Goal: Navigation & Orientation: Find specific page/section

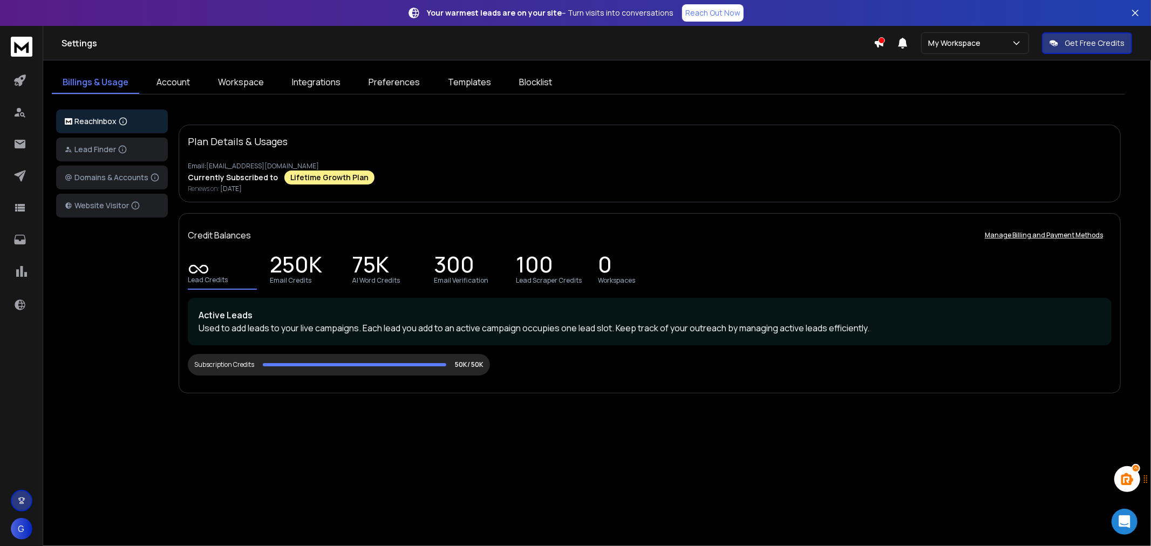
click at [609, 66] on button "Later" at bounding box center [610, 69] width 49 height 27
click at [9, 71] on link at bounding box center [20, 81] width 22 height 22
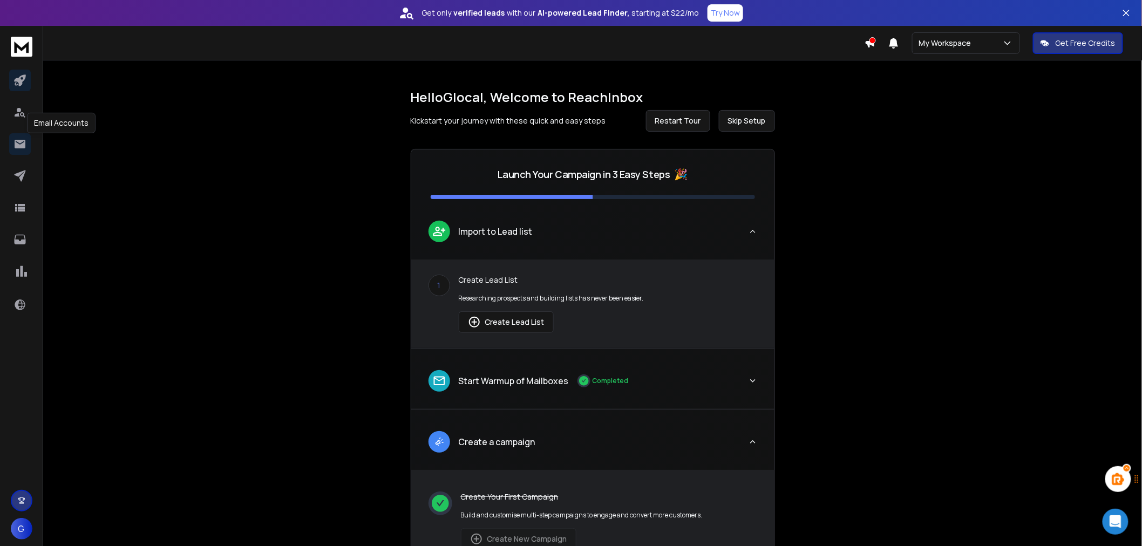
click at [18, 133] on link at bounding box center [20, 144] width 22 height 22
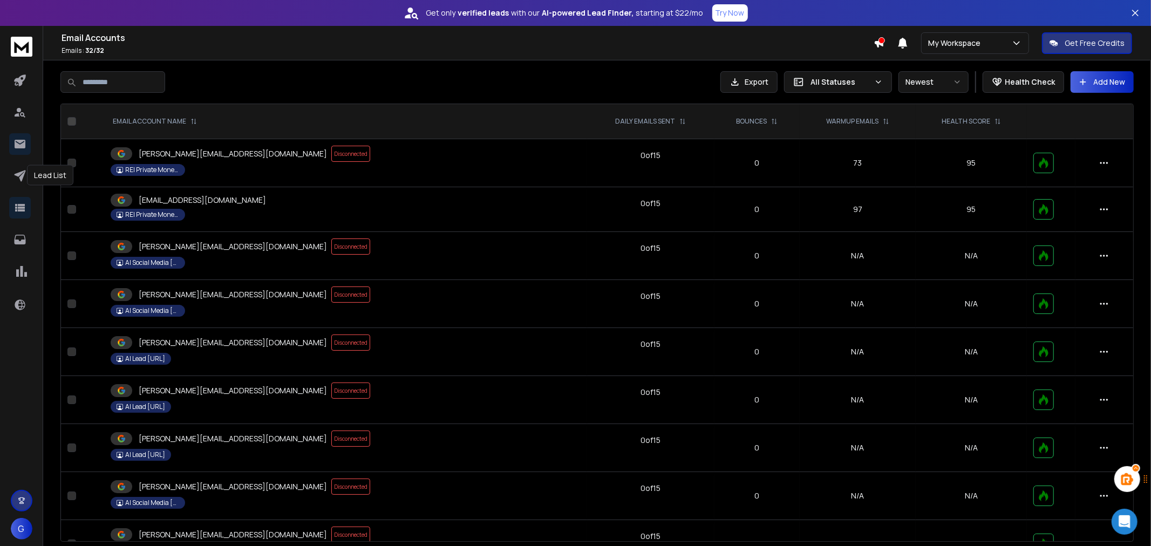
click at [15, 204] on icon at bounding box center [20, 208] width 10 height 8
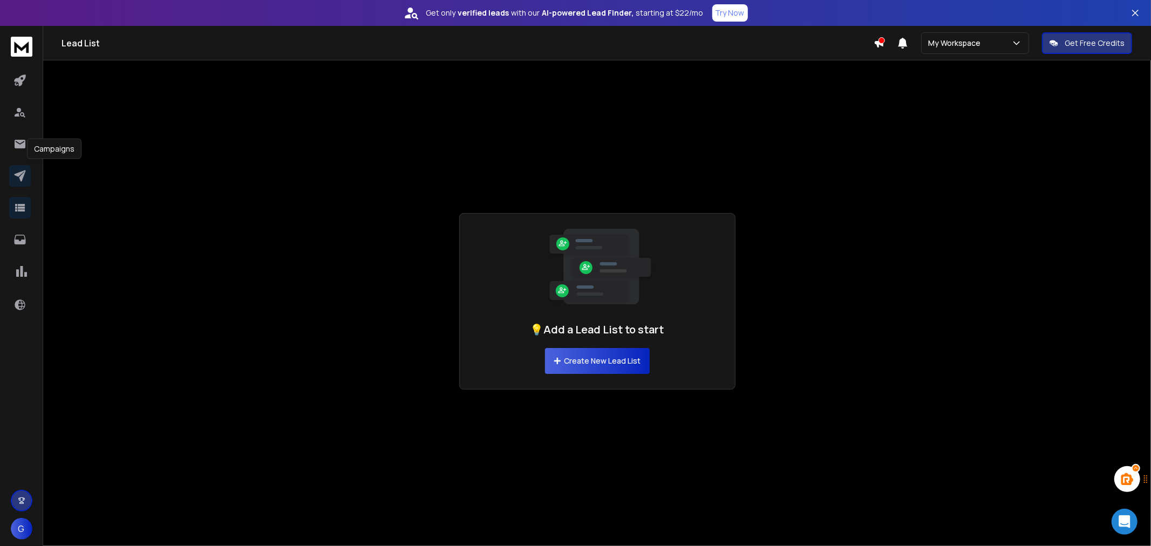
click at [9, 165] on link at bounding box center [20, 176] width 22 height 22
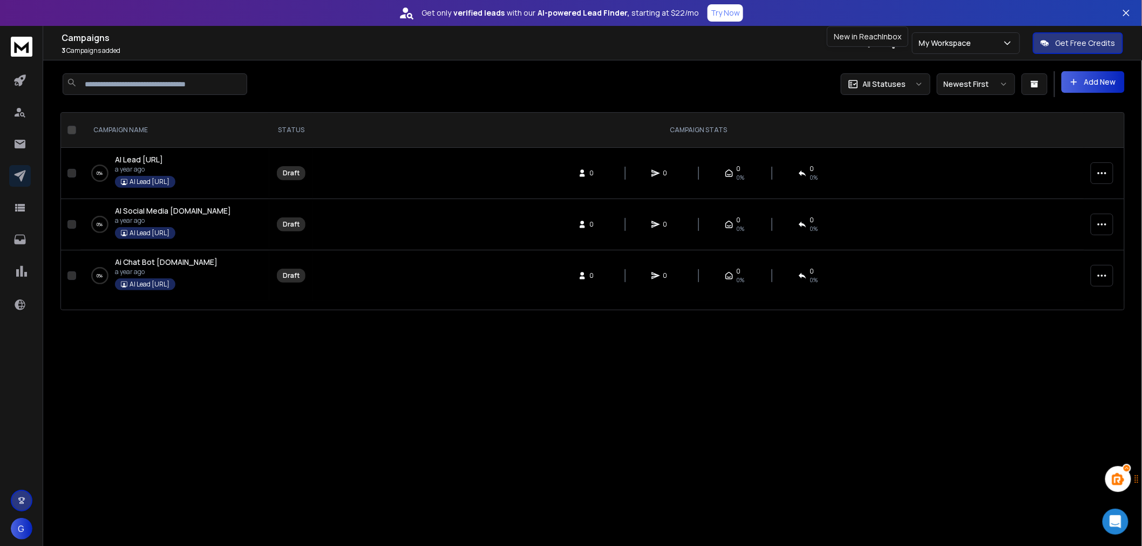
click at [874, 39] on icon at bounding box center [870, 43] width 9 height 9
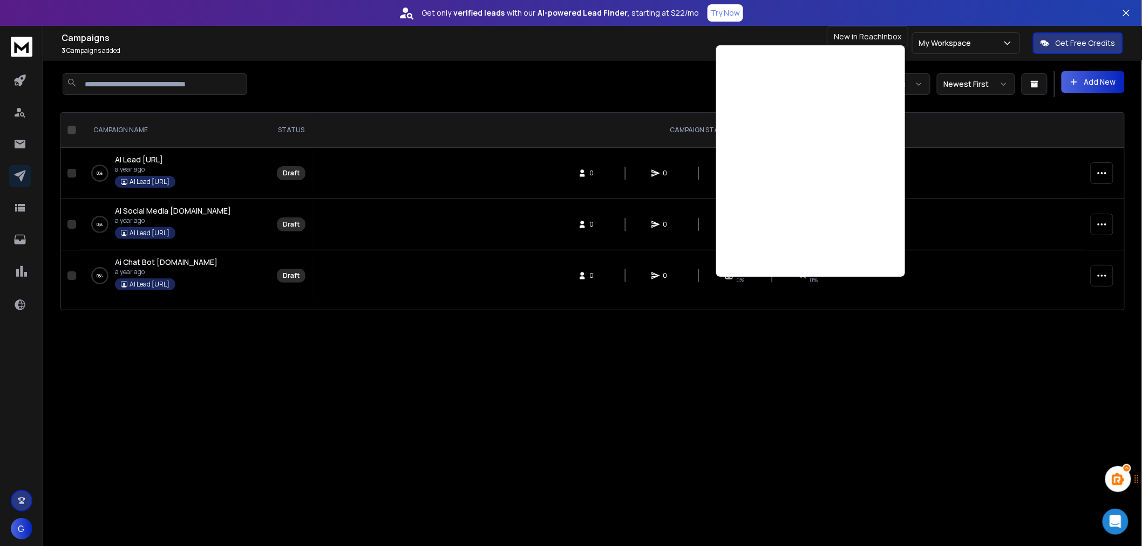
click at [874, 39] on icon at bounding box center [870, 43] width 9 height 9
